Goal: Task Accomplishment & Management: Use online tool/utility

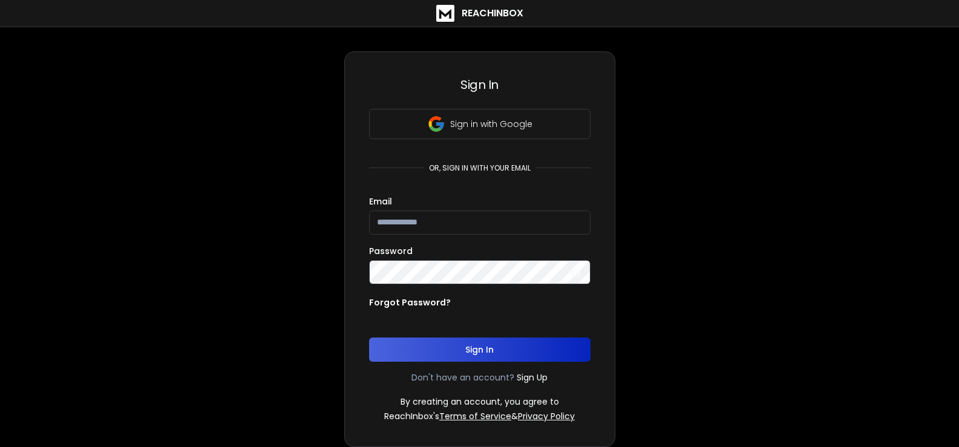
type input "**********"
click at [489, 347] on button "Sign In" at bounding box center [480, 350] width 222 height 24
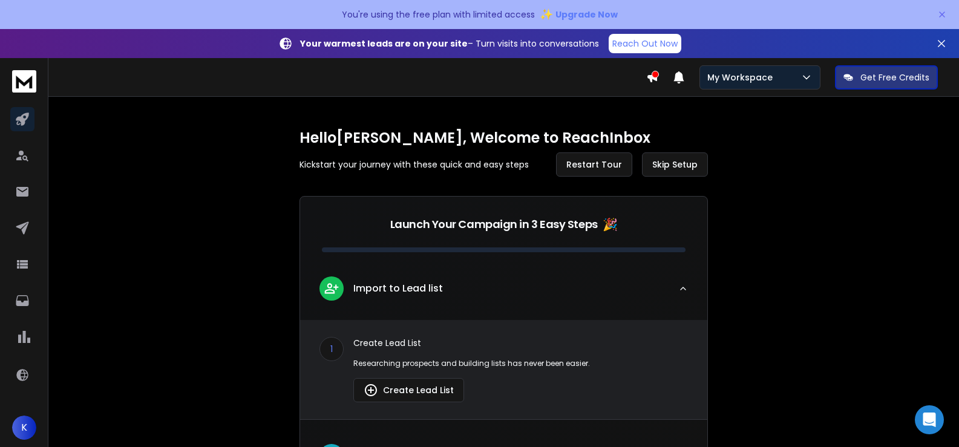
click at [808, 76] on icon "button" at bounding box center [807, 77] width 12 height 12
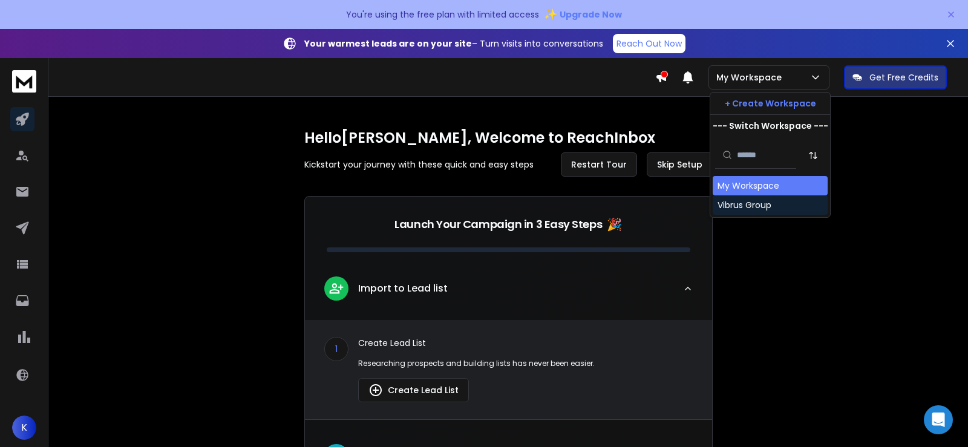
click at [760, 206] on div "Vibrus Group" at bounding box center [745, 205] width 54 height 12
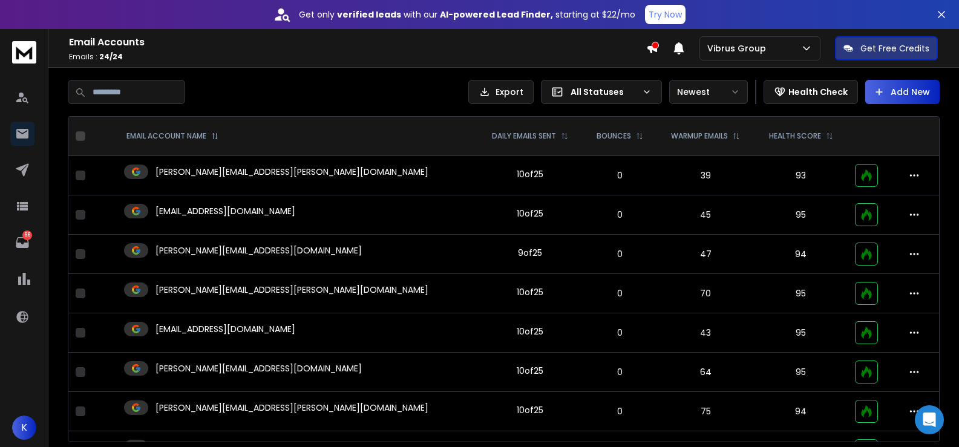
click at [651, 92] on icon at bounding box center [647, 92] width 10 height 10
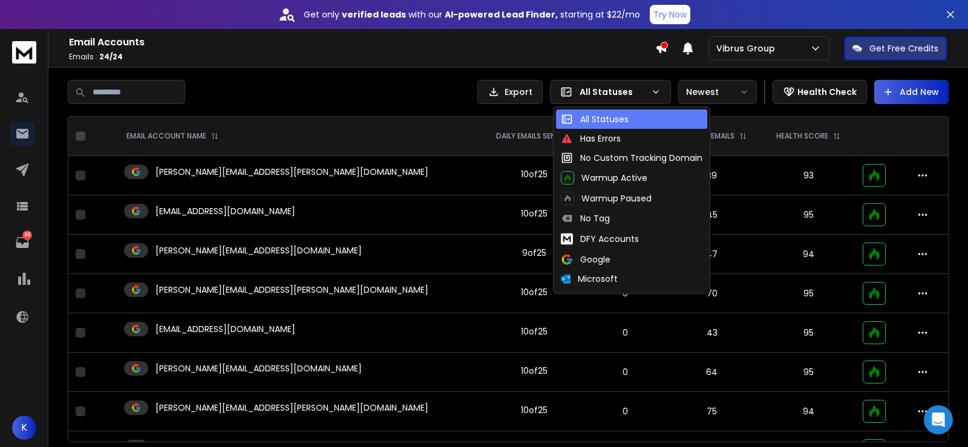
click at [651, 92] on div "All Statuses" at bounding box center [610, 92] width 121 height 24
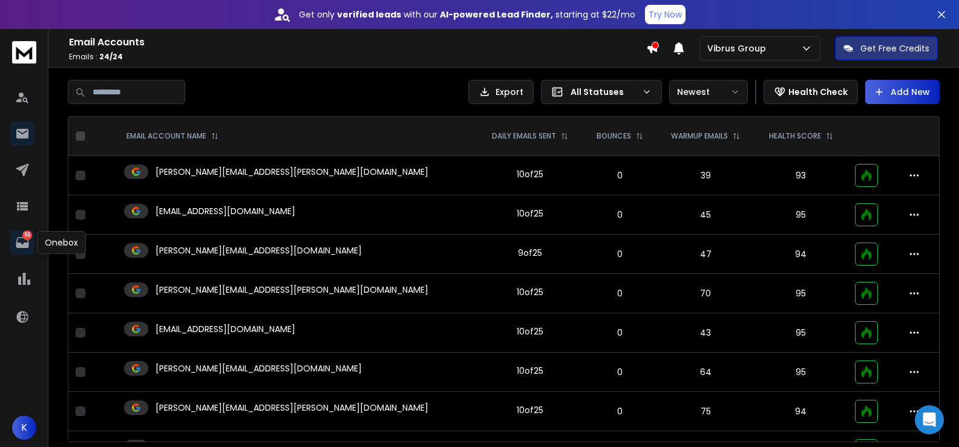
click at [25, 234] on p "66" at bounding box center [27, 236] width 10 height 10
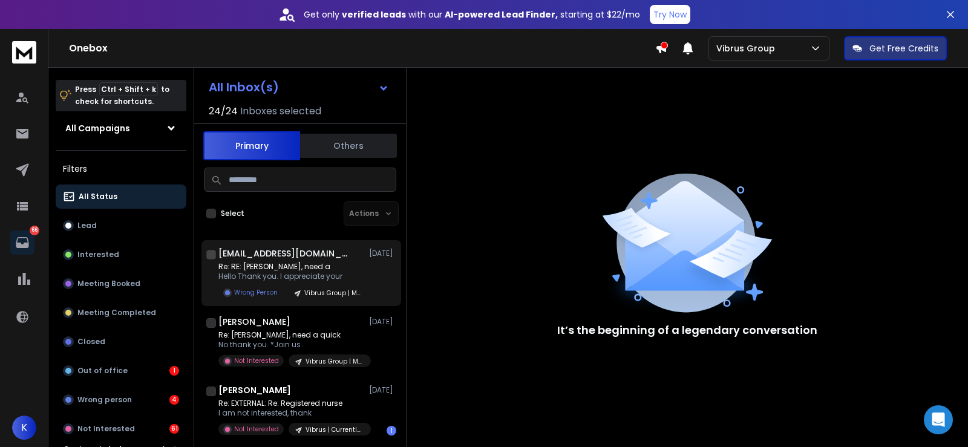
click at [286, 260] on div "[EMAIL_ADDRESS][DOMAIN_NAME] [DATE] Re: RE: [PERSON_NAME], need a Hello Thank y…" at bounding box center [307, 273] width 178 height 51
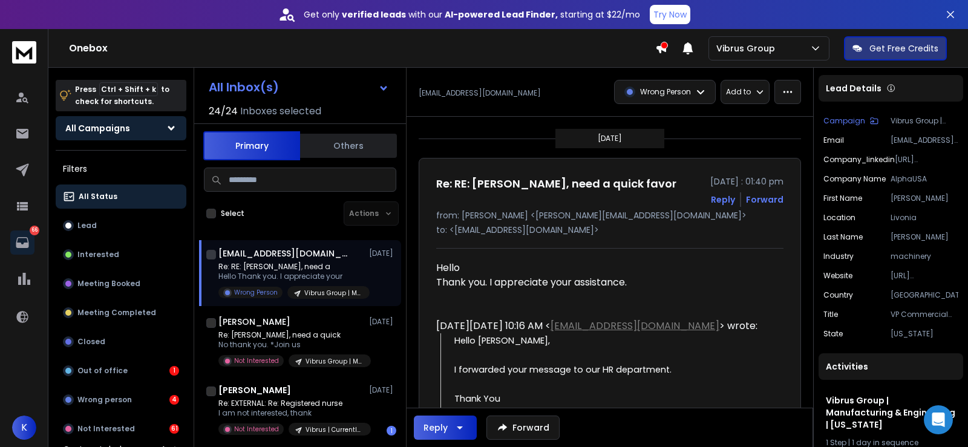
click at [166, 132] on icon at bounding box center [171, 128] width 11 height 11
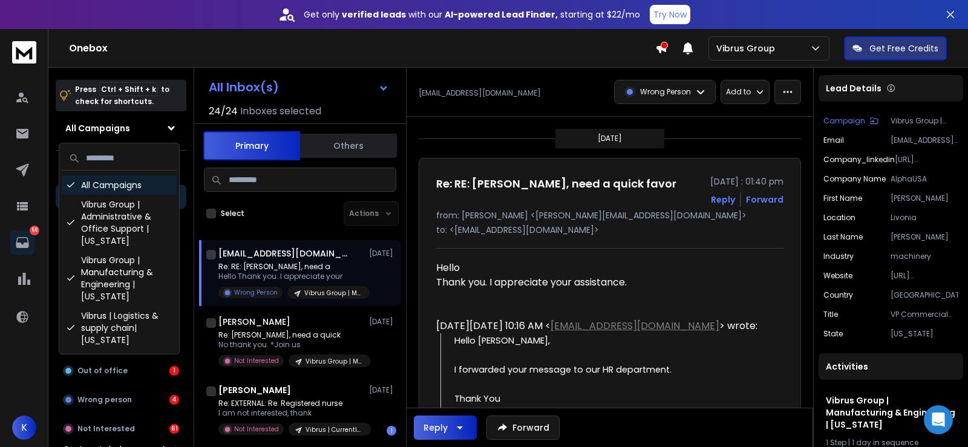
click at [104, 183] on div "All Campaigns" at bounding box center [119, 185] width 115 height 19
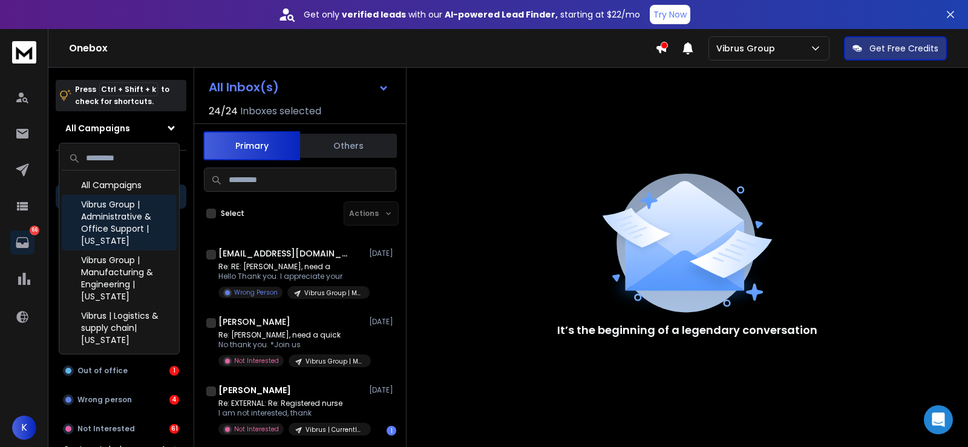
click at [111, 229] on div "Vibrus Group | Administrative & Office Support | [US_STATE]" at bounding box center [119, 223] width 115 height 56
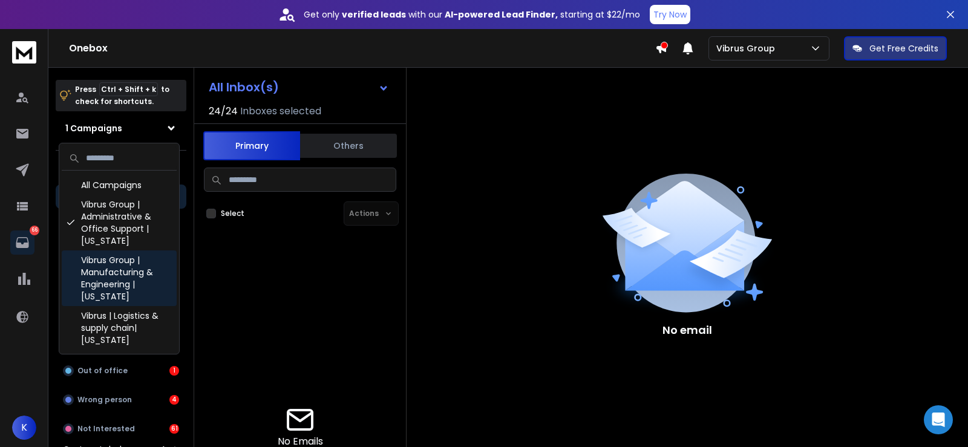
click at [118, 278] on div "Vibrus Group | Manufacturing & Engineering | [US_STATE]" at bounding box center [119, 279] width 115 height 56
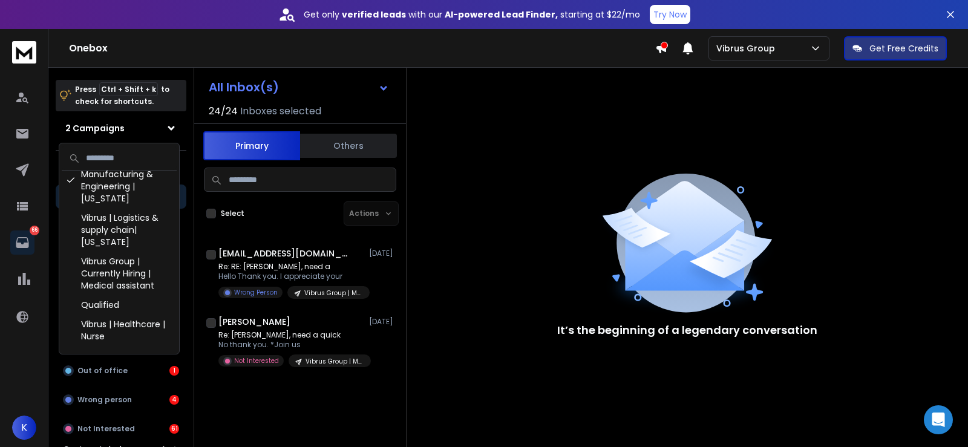
scroll to position [73, 0]
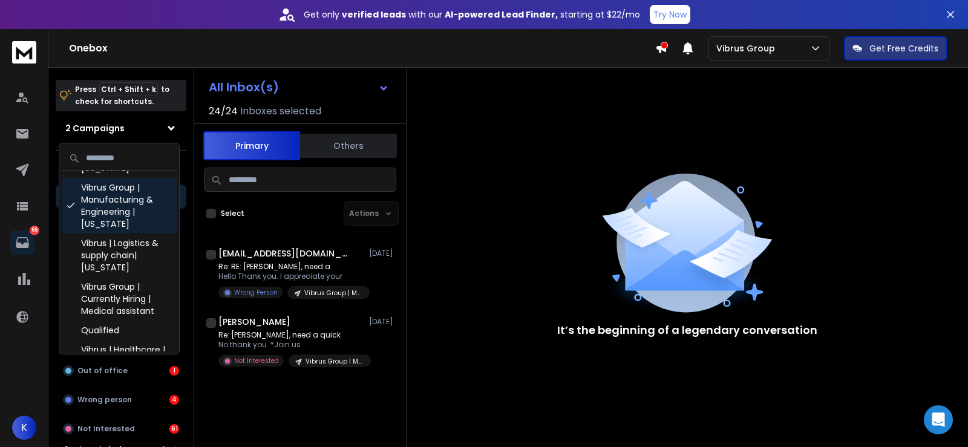
click at [107, 211] on div "Vibrus Group | Manufacturing & Engineering | [US_STATE]" at bounding box center [119, 206] width 115 height 56
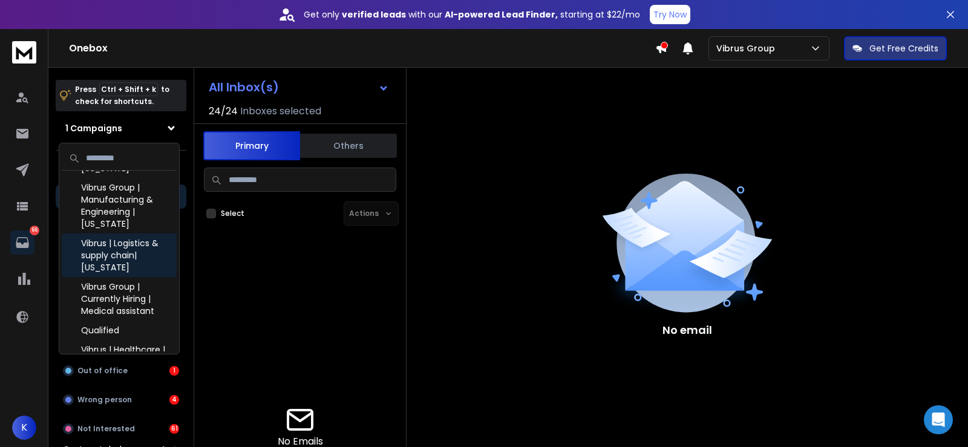
click at [127, 250] on div "Vibrus | Logistics & supply chain| [US_STATE]" at bounding box center [119, 256] width 115 height 44
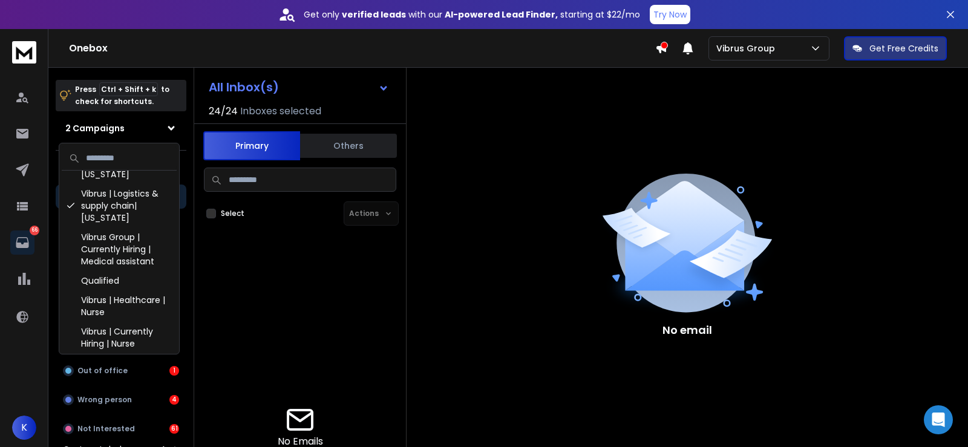
scroll to position [124, 0]
click at [115, 252] on div "Vibrus Group | Currently Hiring | Medical assistant" at bounding box center [119, 248] width 115 height 44
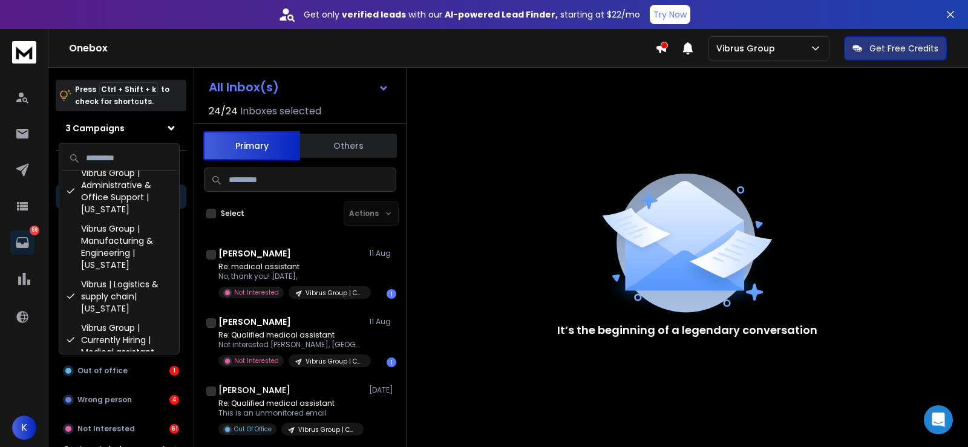
scroll to position [0, 0]
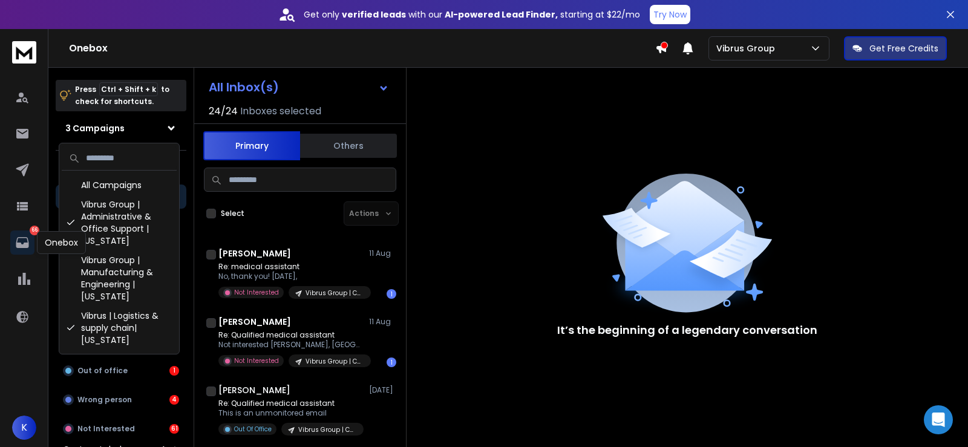
click at [30, 236] on link "66" at bounding box center [22, 243] width 24 height 24
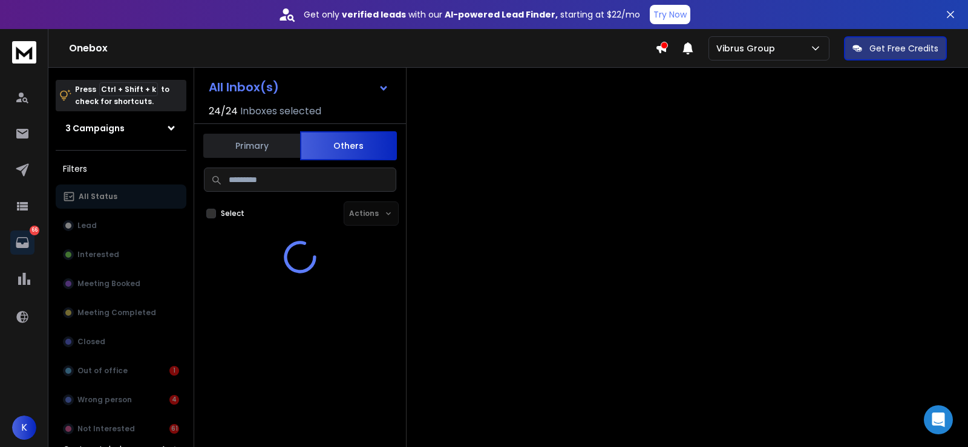
click at [342, 142] on button "Others" at bounding box center [348, 145] width 97 height 29
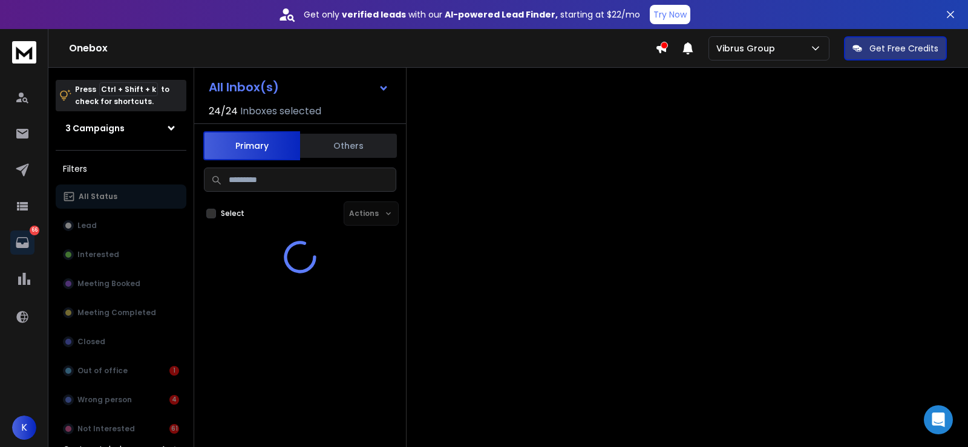
click at [250, 141] on button "Primary" at bounding box center [251, 145] width 97 height 29
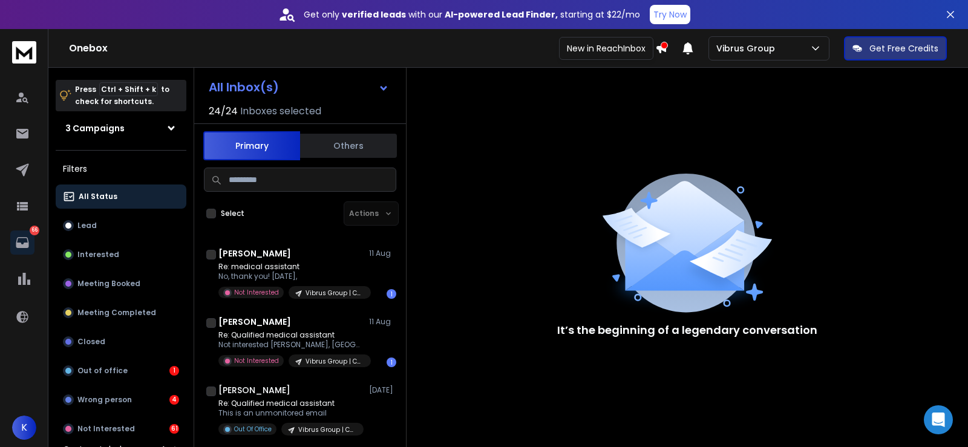
click at [663, 43] on div at bounding box center [664, 45] width 7 height 7
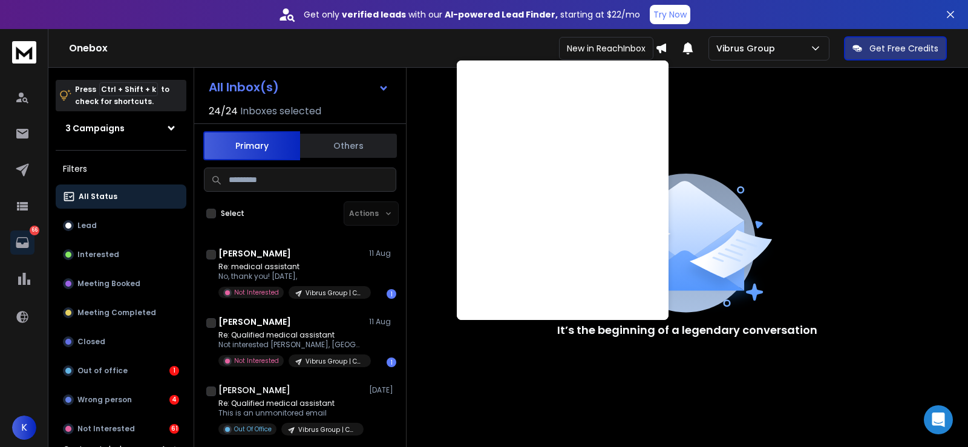
click at [661, 44] on icon at bounding box center [661, 48] width 12 height 12
